Goal: Task Accomplishment & Management: Manage account settings

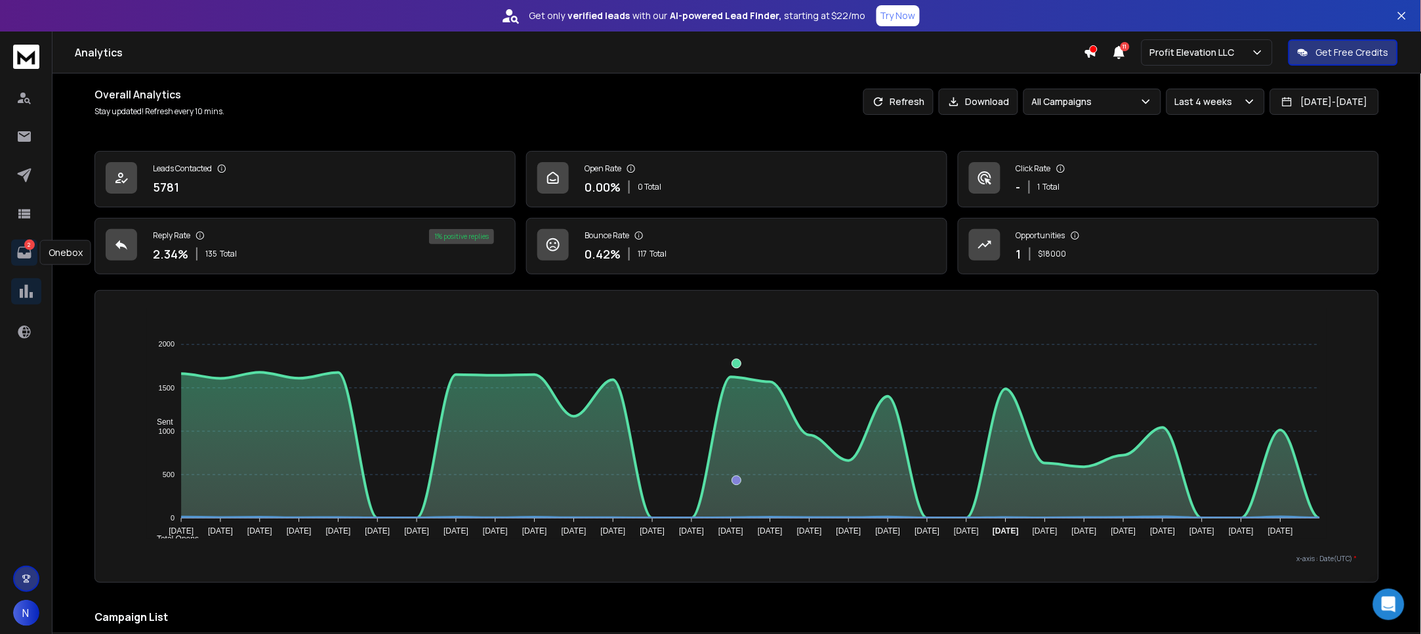
click at [29, 245] on p "2" at bounding box center [29, 244] width 10 height 10
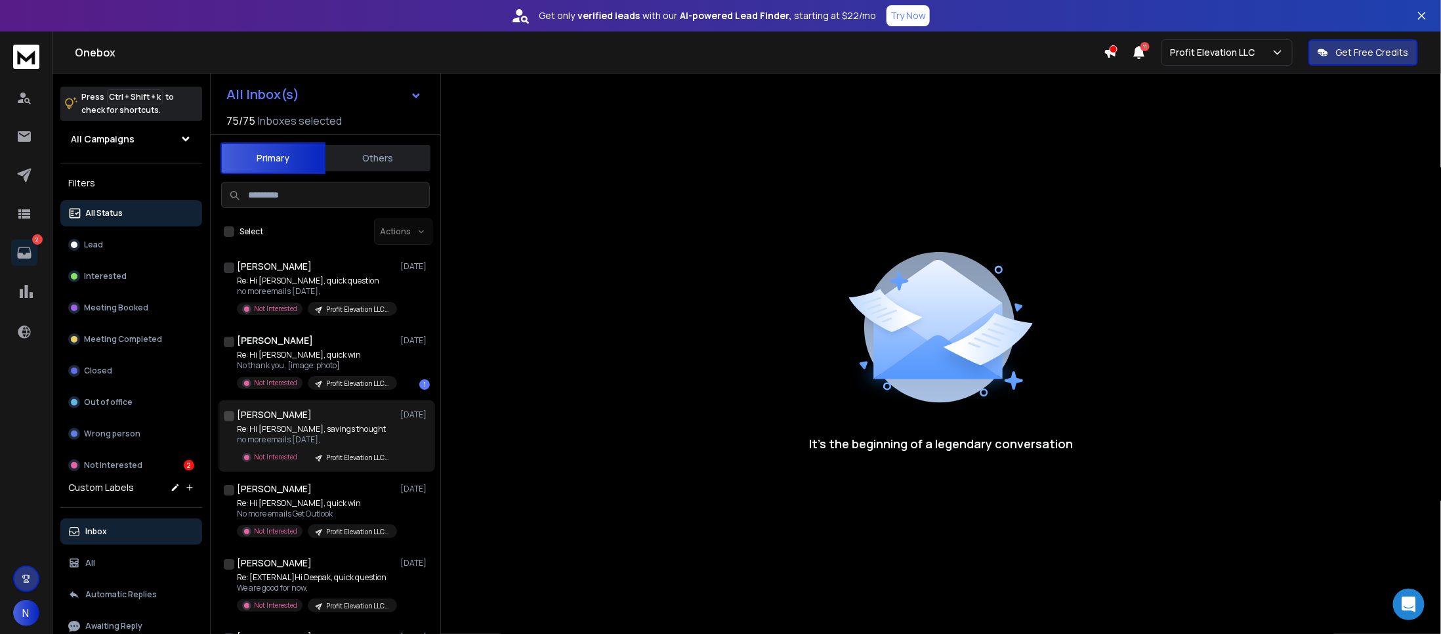
scroll to position [131, 0]
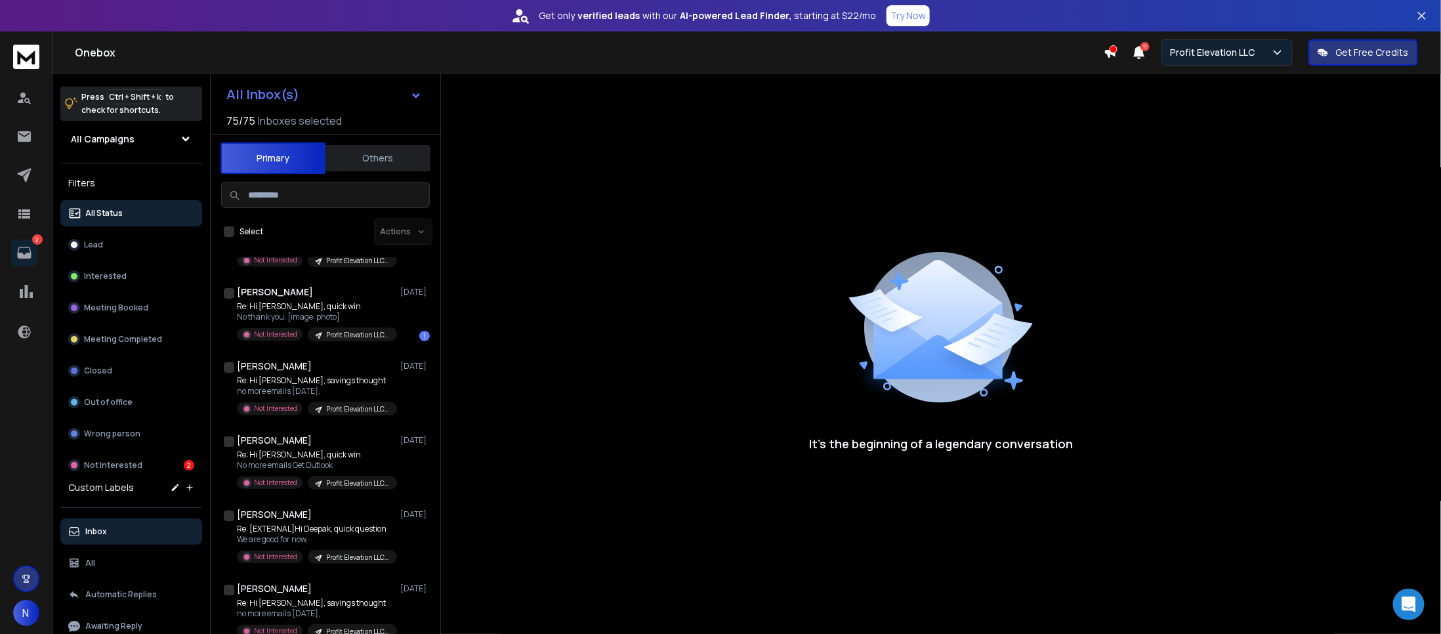
click at [1202, 52] on p "Profit Elevation LLC" at bounding box center [1215, 52] width 90 height 13
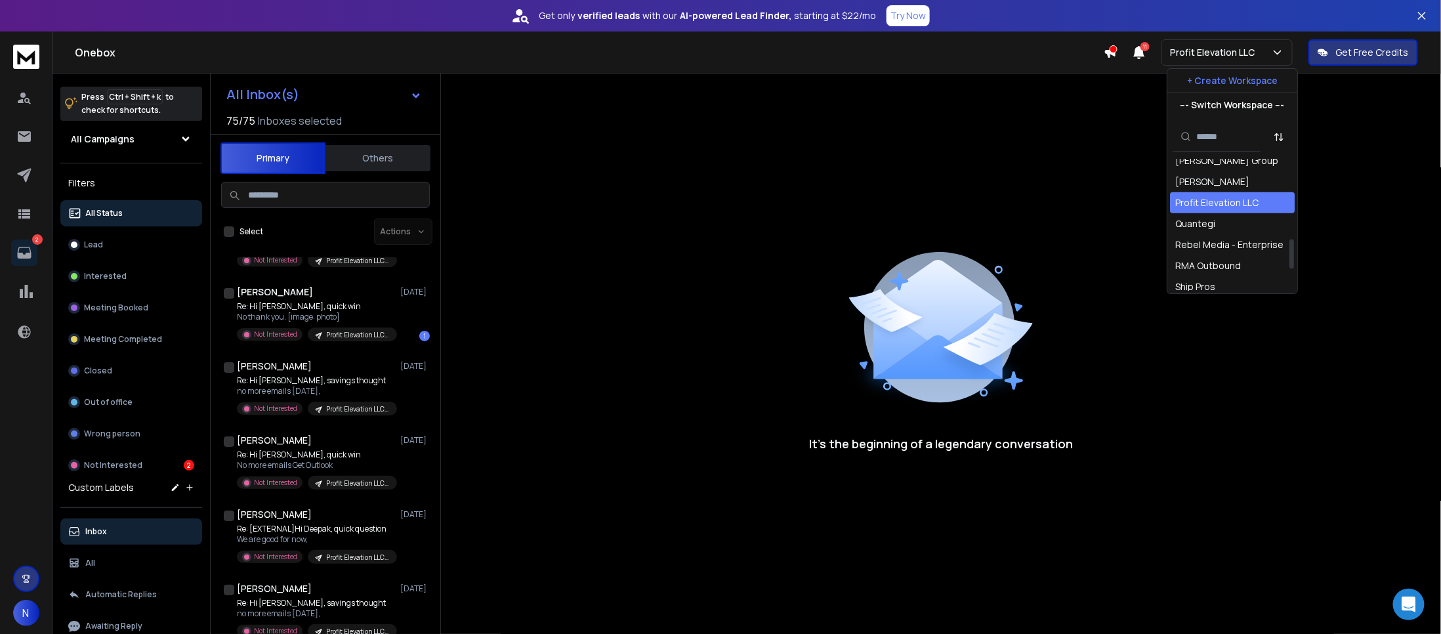
scroll to position [394, 0]
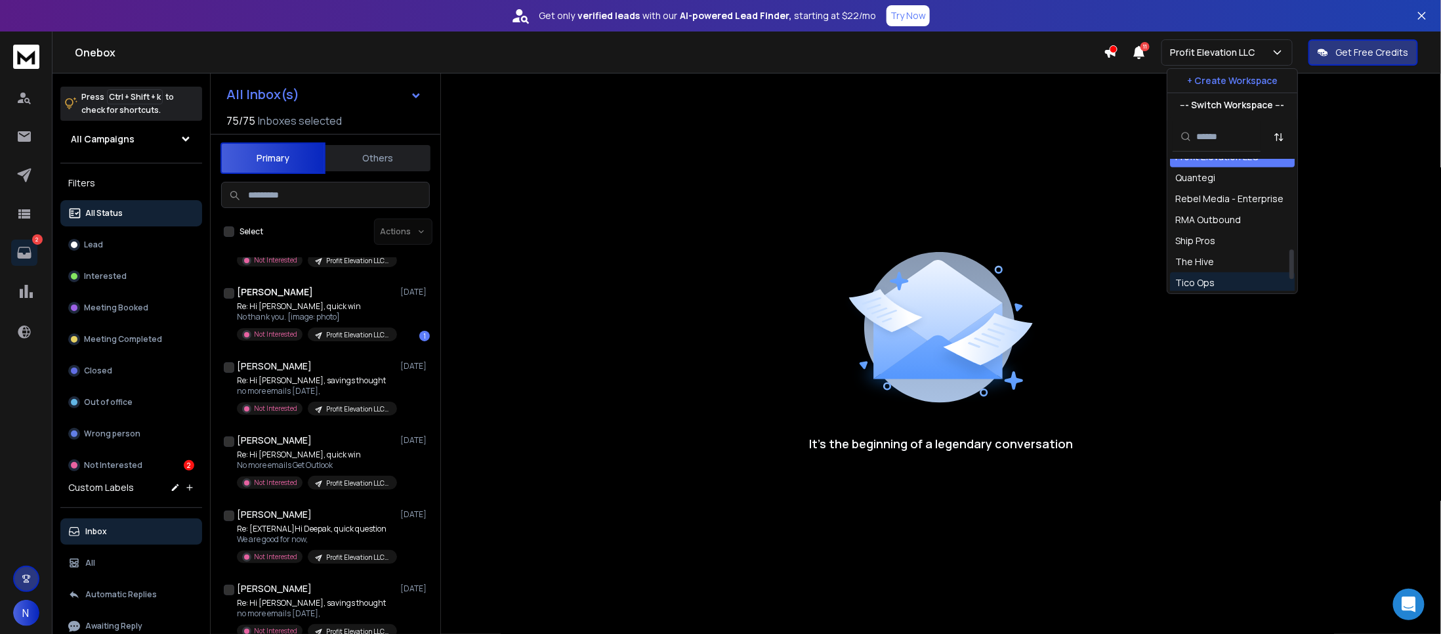
drag, startPoint x: 1291, startPoint y: 255, endPoint x: 1294, endPoint y: 271, distance: 16.6
click at [1294, 269] on div at bounding box center [1291, 264] width 5 height 30
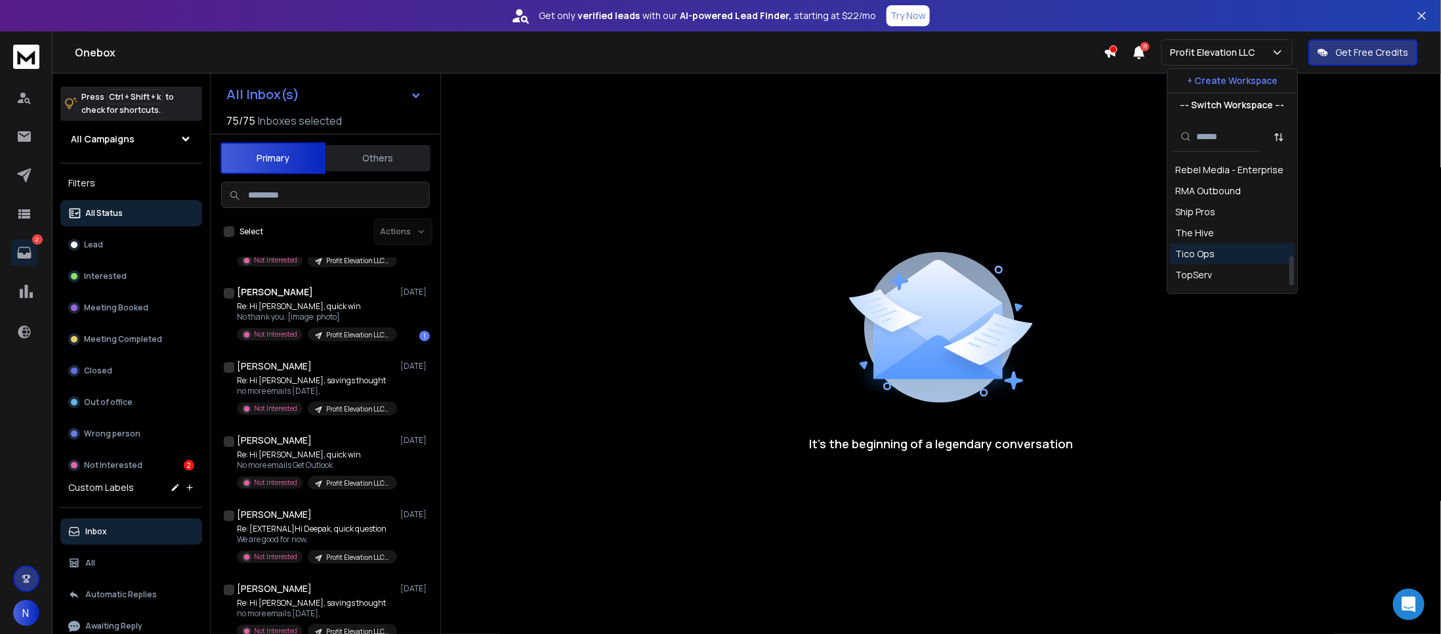
click at [1294, 271] on div at bounding box center [1291, 224] width 7 height 131
click at [1292, 226] on div at bounding box center [1291, 241] width 5 height 30
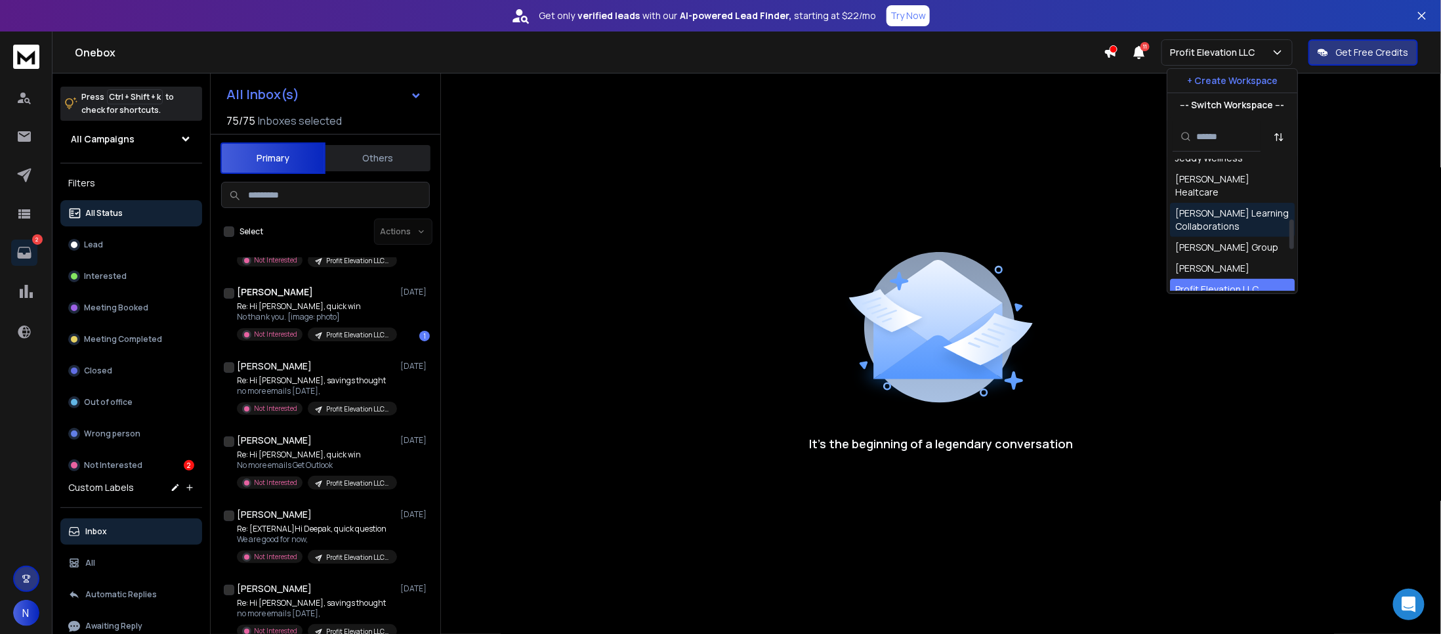
click at [1285, 207] on div "Lynn Learning Collaborations" at bounding box center [1232, 220] width 114 height 26
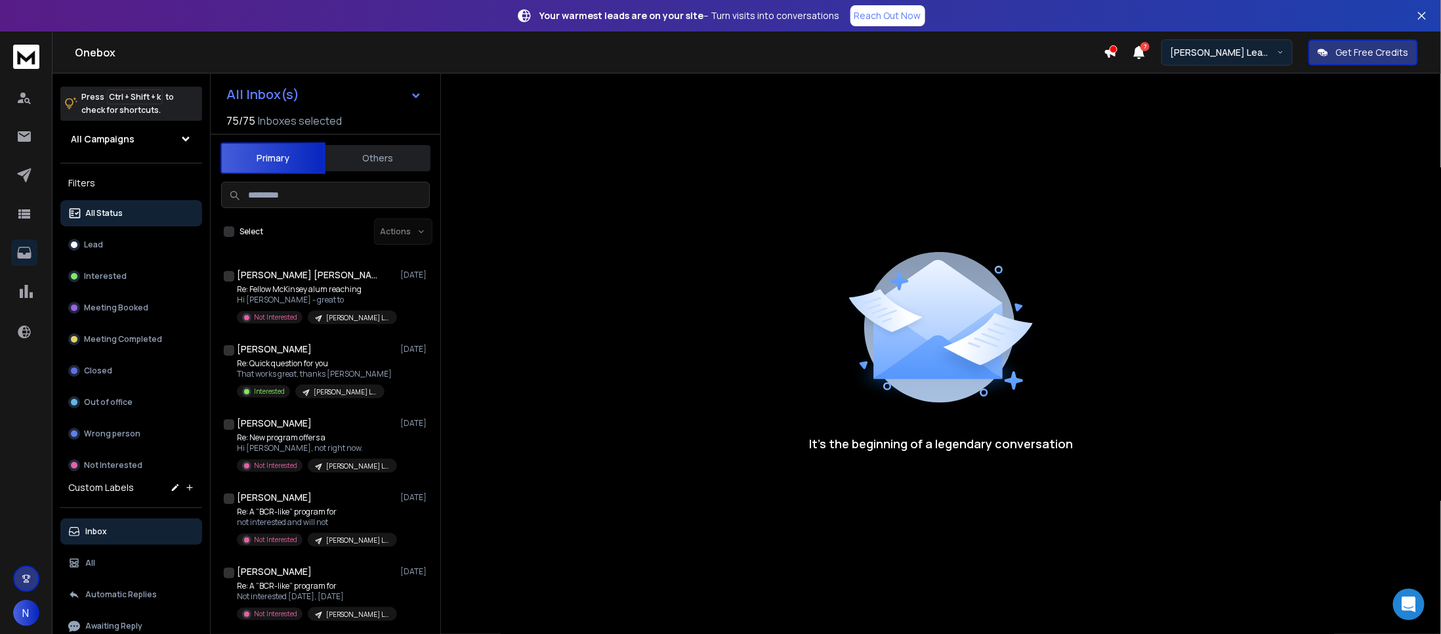
click at [1190, 60] on button "[PERSON_NAME] Learning Collaborations" at bounding box center [1226, 52] width 131 height 26
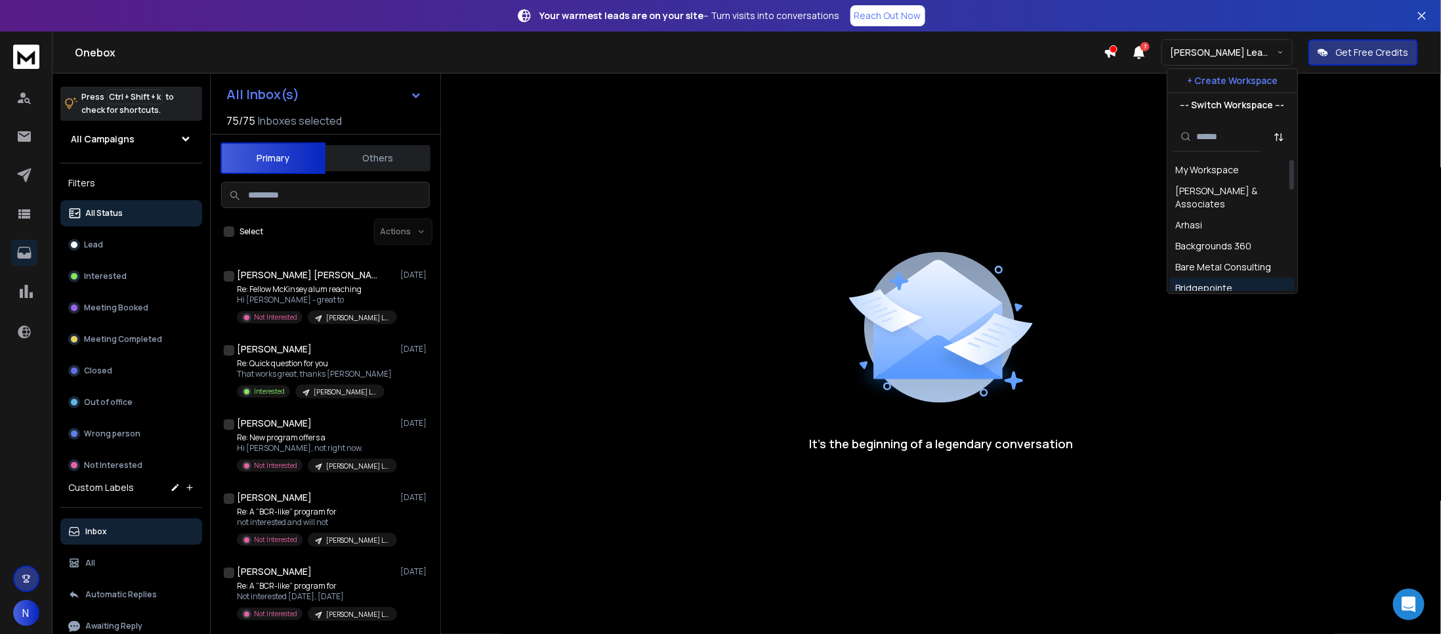
click at [1220, 283] on div "Bridgepointe Technologies" at bounding box center [1232, 294] width 114 height 26
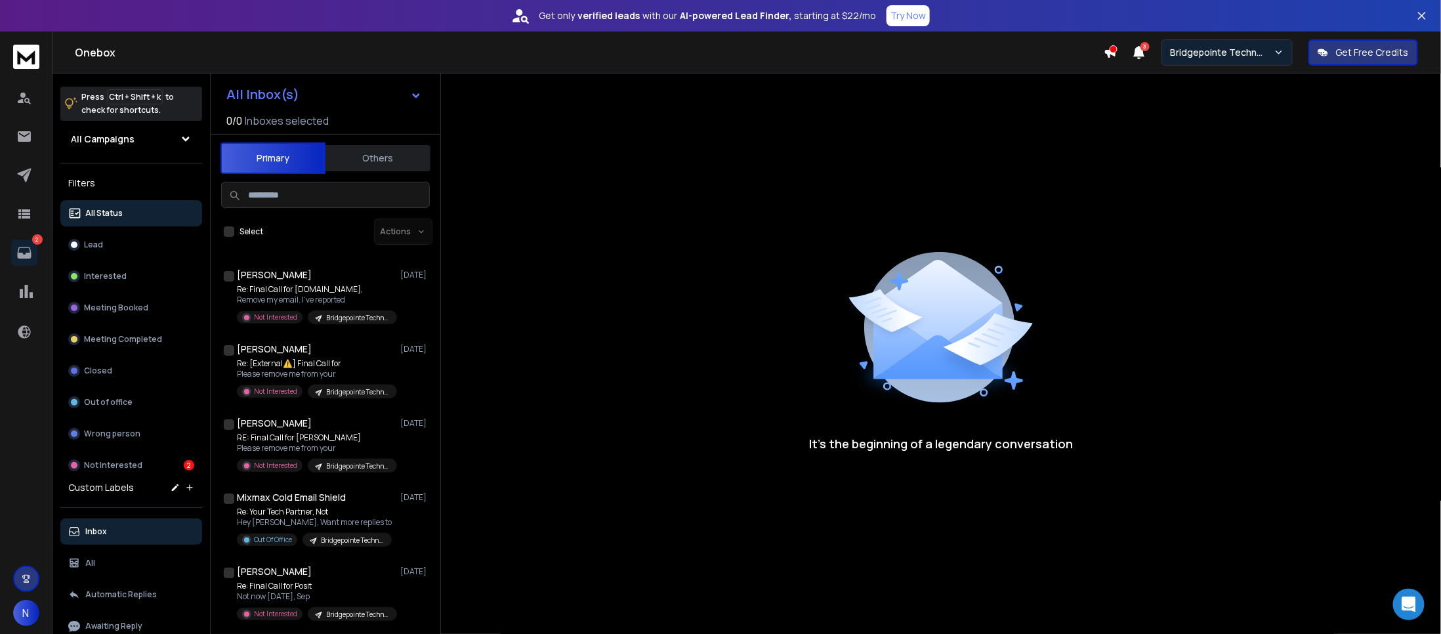
click at [1216, 45] on button "Bridgepointe Technologies" at bounding box center [1226, 52] width 131 height 26
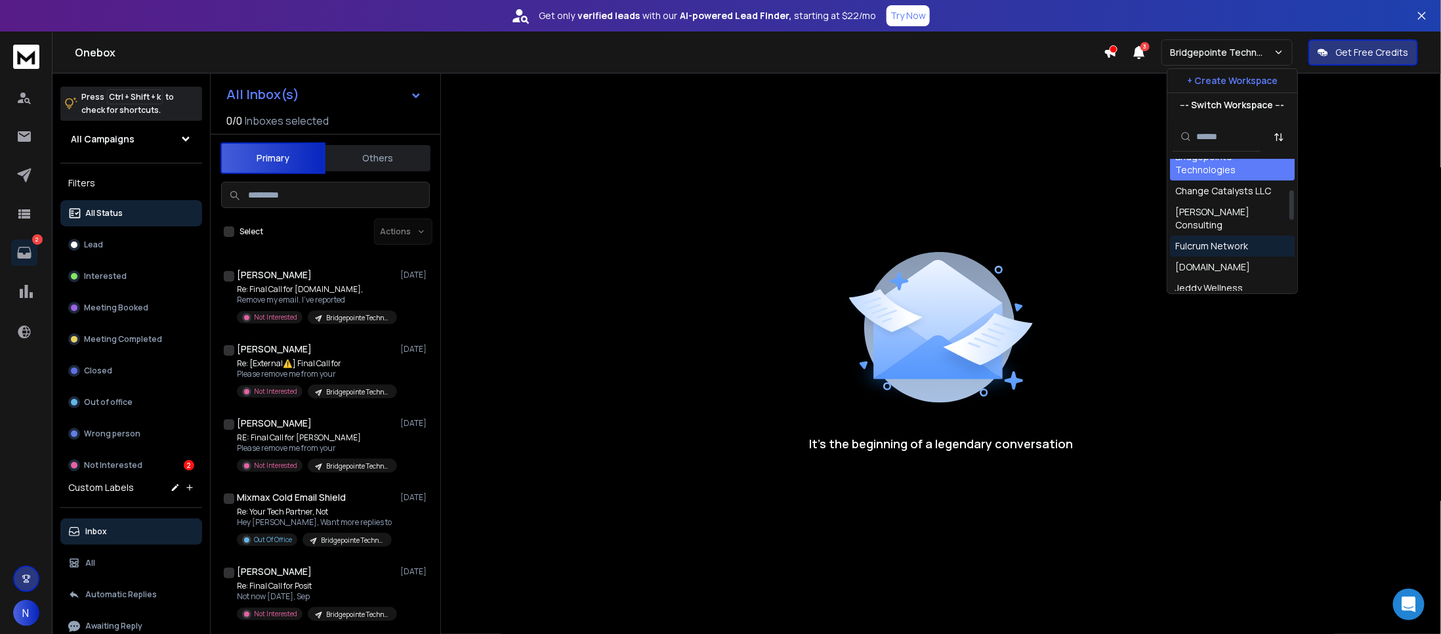
scroll to position [262, 0]
click at [1215, 299] on div "Quantegi" at bounding box center [1232, 309] width 125 height 21
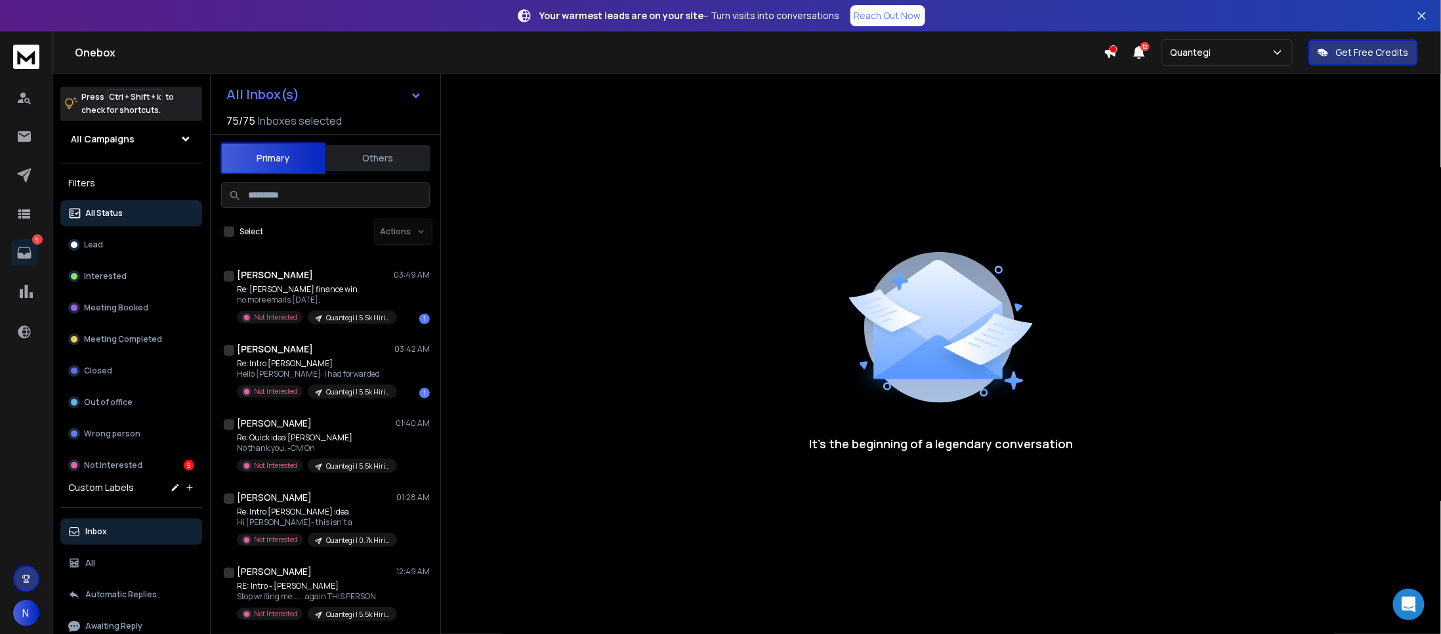
click at [1265, 66] on div "Onebox 12 Quantegi Get Free Credits" at bounding box center [720, 52] width 1441 height 42
click at [1262, 56] on div "Quantegi" at bounding box center [1227, 52] width 114 height 13
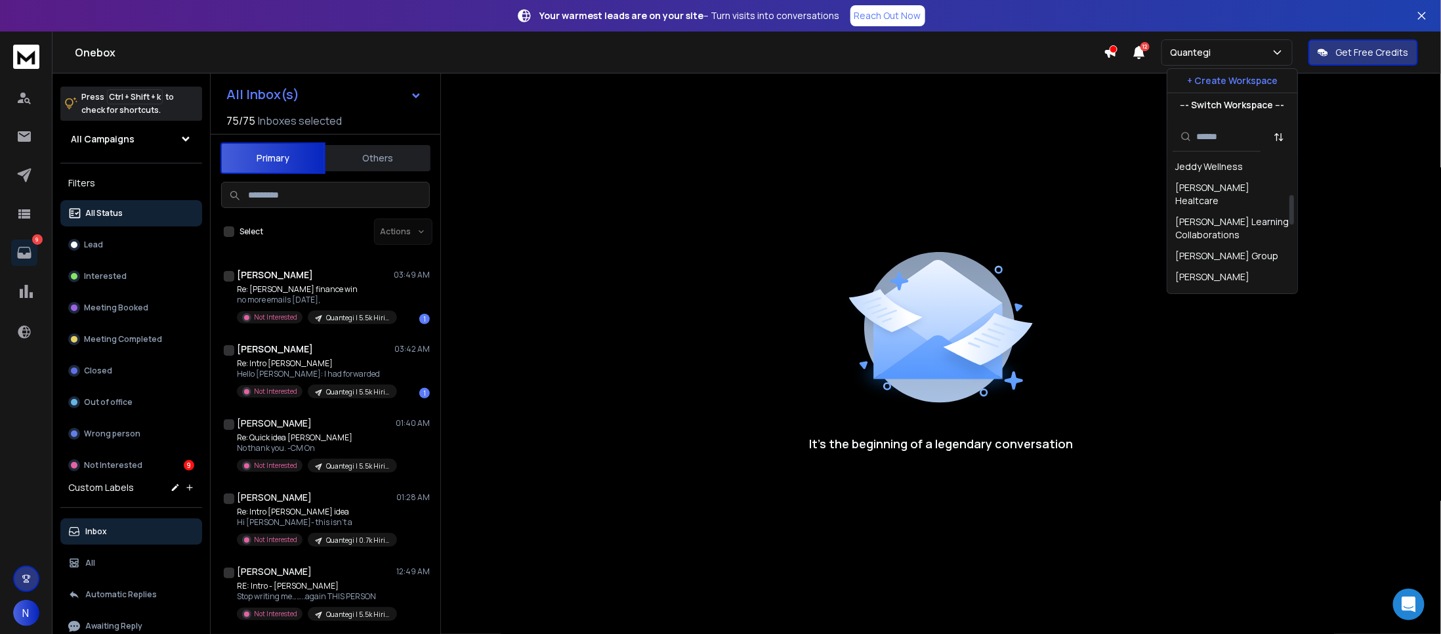
scroll to position [262, 0]
click at [1241, 281] on div "Profit Elevation LLC" at bounding box center [1216, 287] width 83 height 13
